Goal: Task Accomplishment & Management: Manage account settings

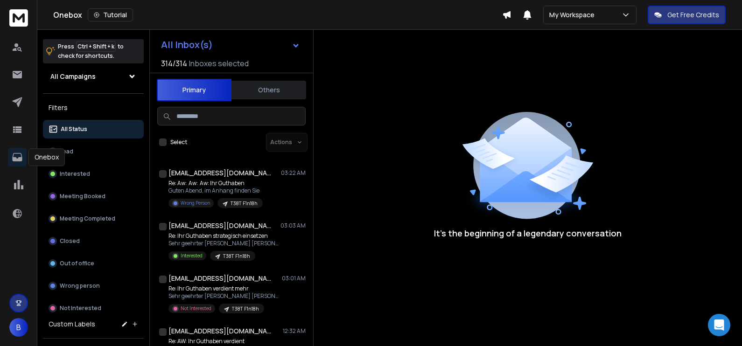
click at [252, 82] on button "Others" at bounding box center [269, 90] width 75 height 21
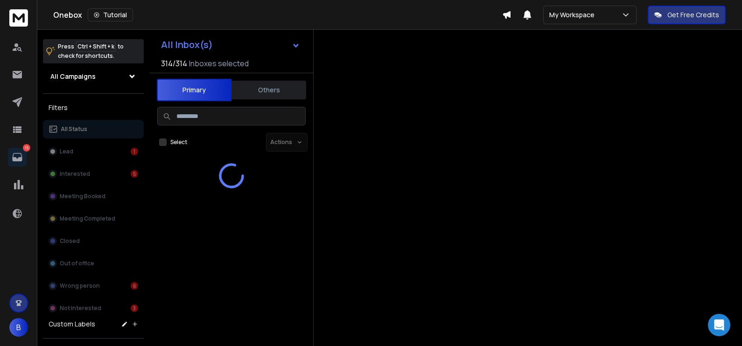
click at [190, 98] on button "Primary" at bounding box center [194, 90] width 75 height 22
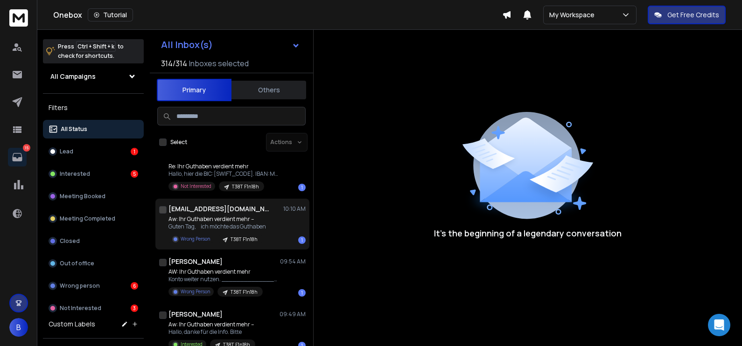
scroll to position [233, 0]
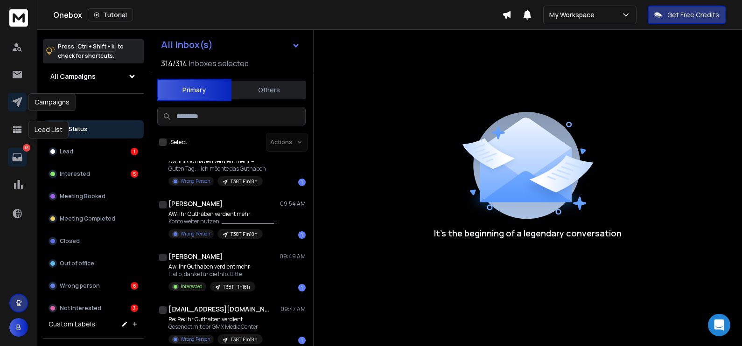
click at [15, 107] on icon at bounding box center [17, 102] width 11 height 11
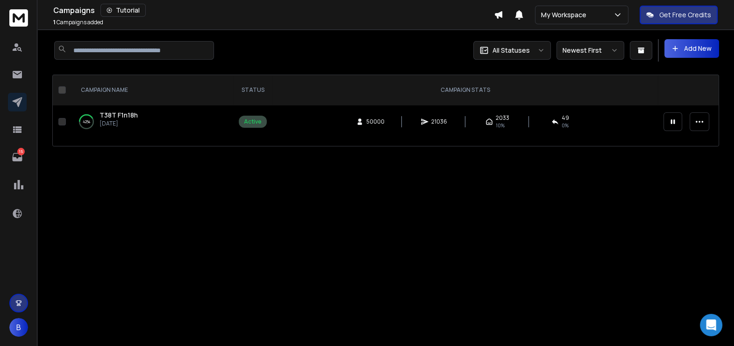
click at [261, 123] on div "Active" at bounding box center [253, 122] width 28 height 12
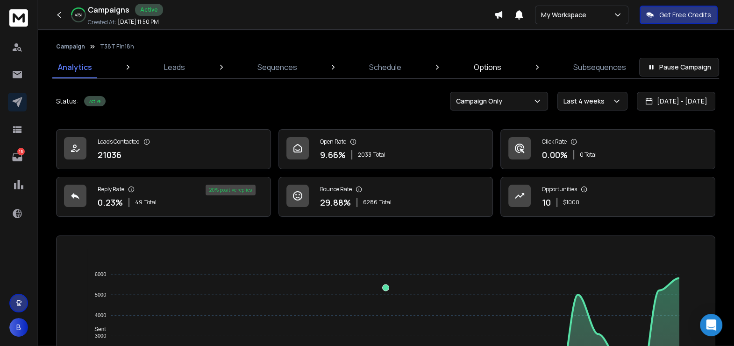
click at [487, 71] on p "Options" at bounding box center [487, 67] width 28 height 11
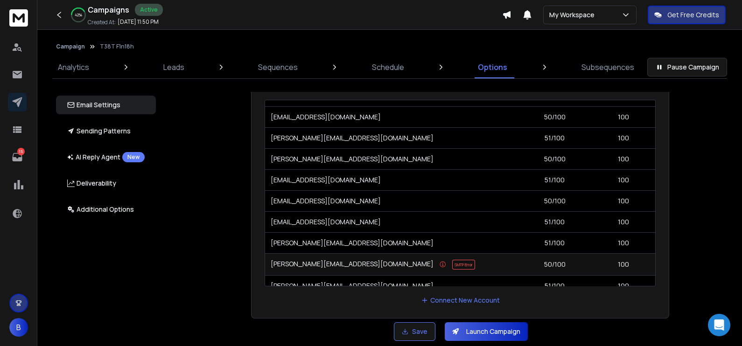
scroll to position [2223, 0]
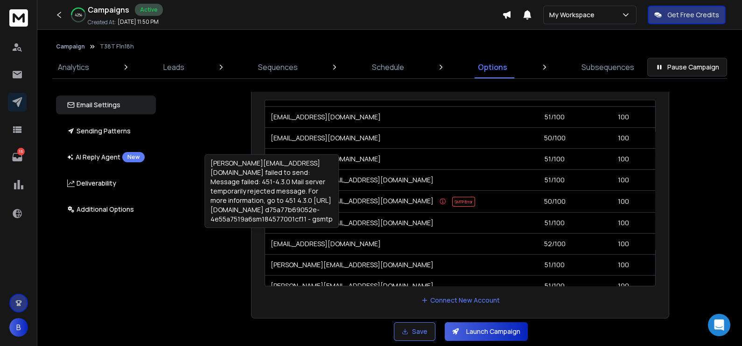
click at [237, 252] on div "Email Accounts Accounts to Use Select one or more accounts to send emails from …" at bounding box center [466, 205] width 591 height 227
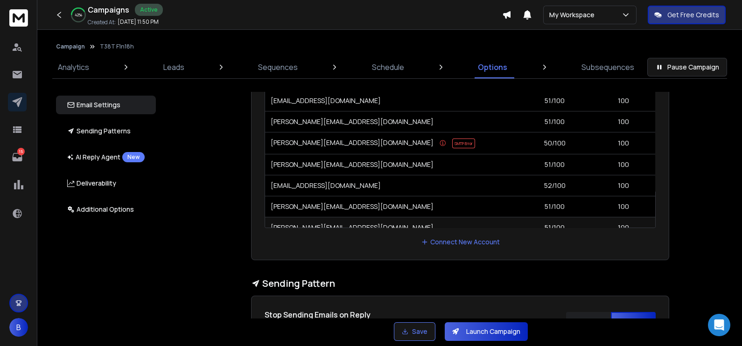
scroll to position [292, 0]
